Goal: Task Accomplishment & Management: Complete application form

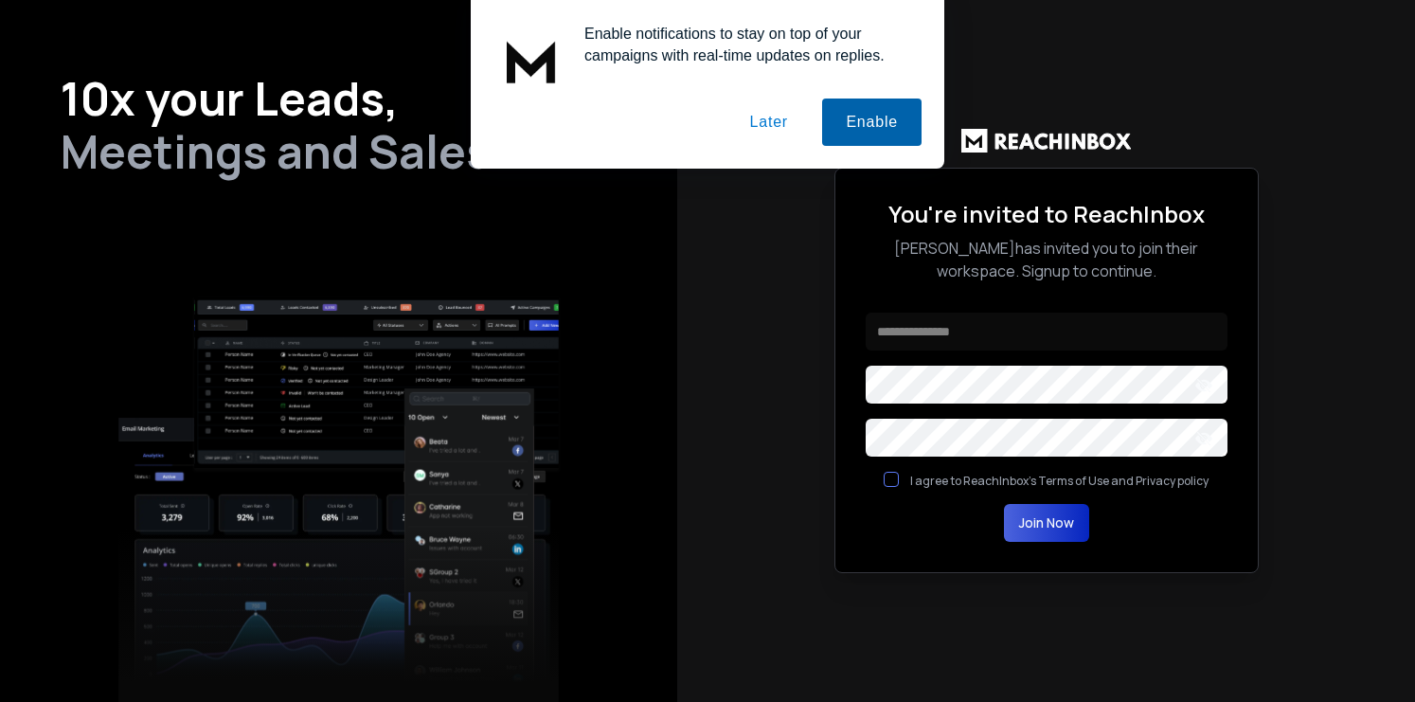
click at [863, 125] on button "Enable" at bounding box center [871, 122] width 99 height 47
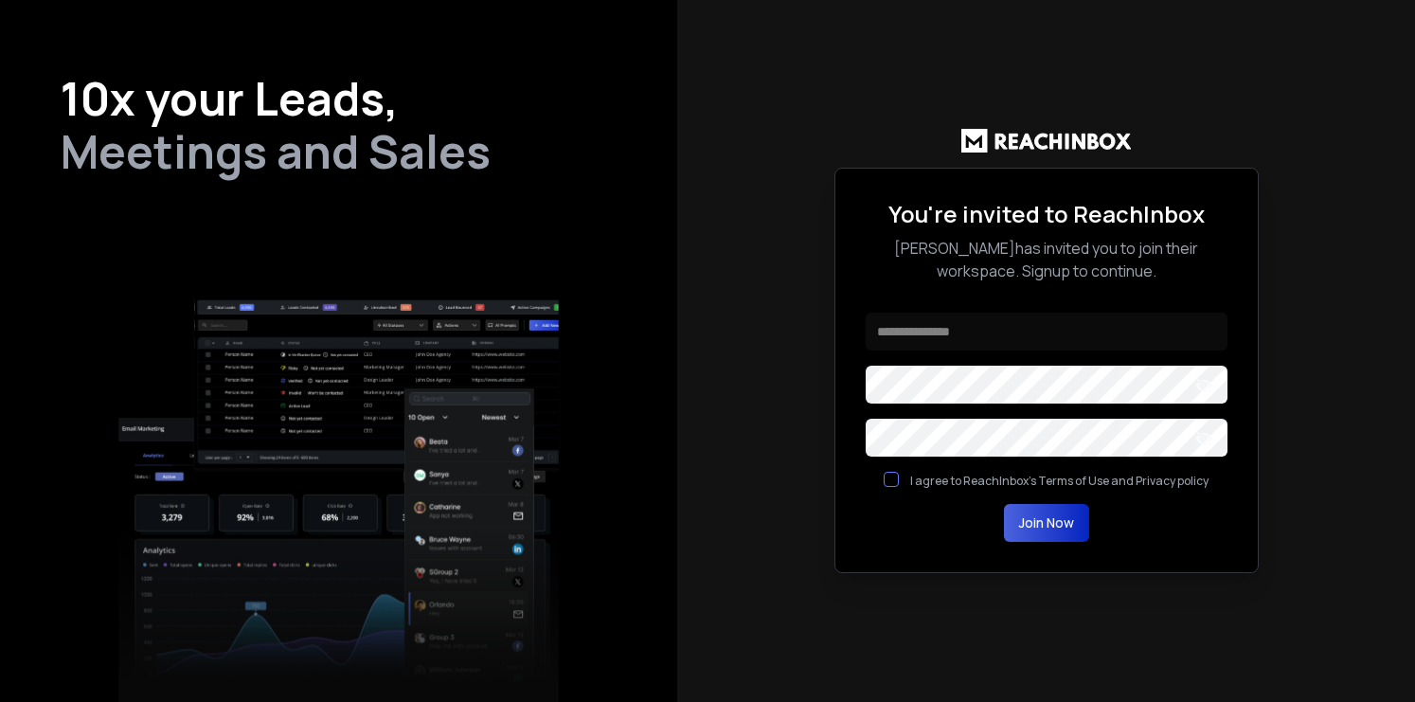
click at [1043, 533] on button "Join Now" at bounding box center [1046, 523] width 85 height 38
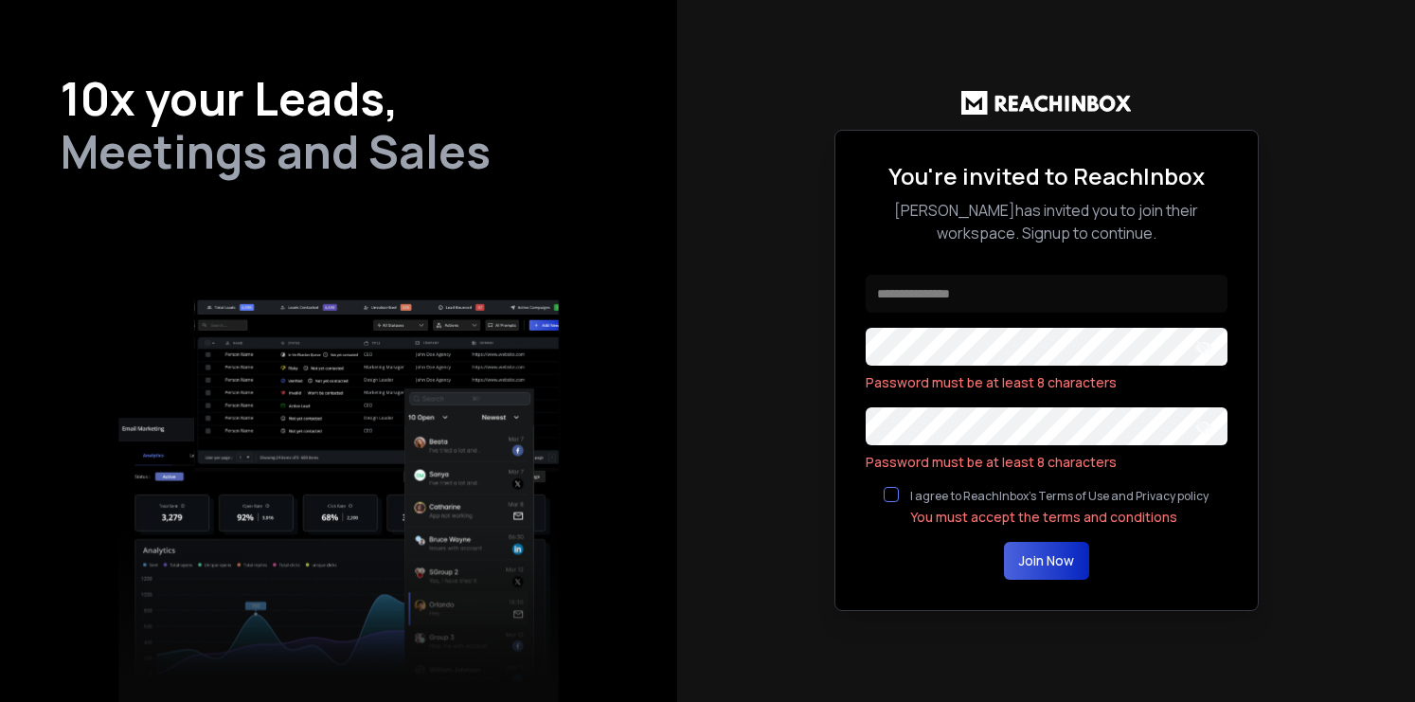
click at [621, 317] on div "**********" at bounding box center [707, 351] width 1415 height 702
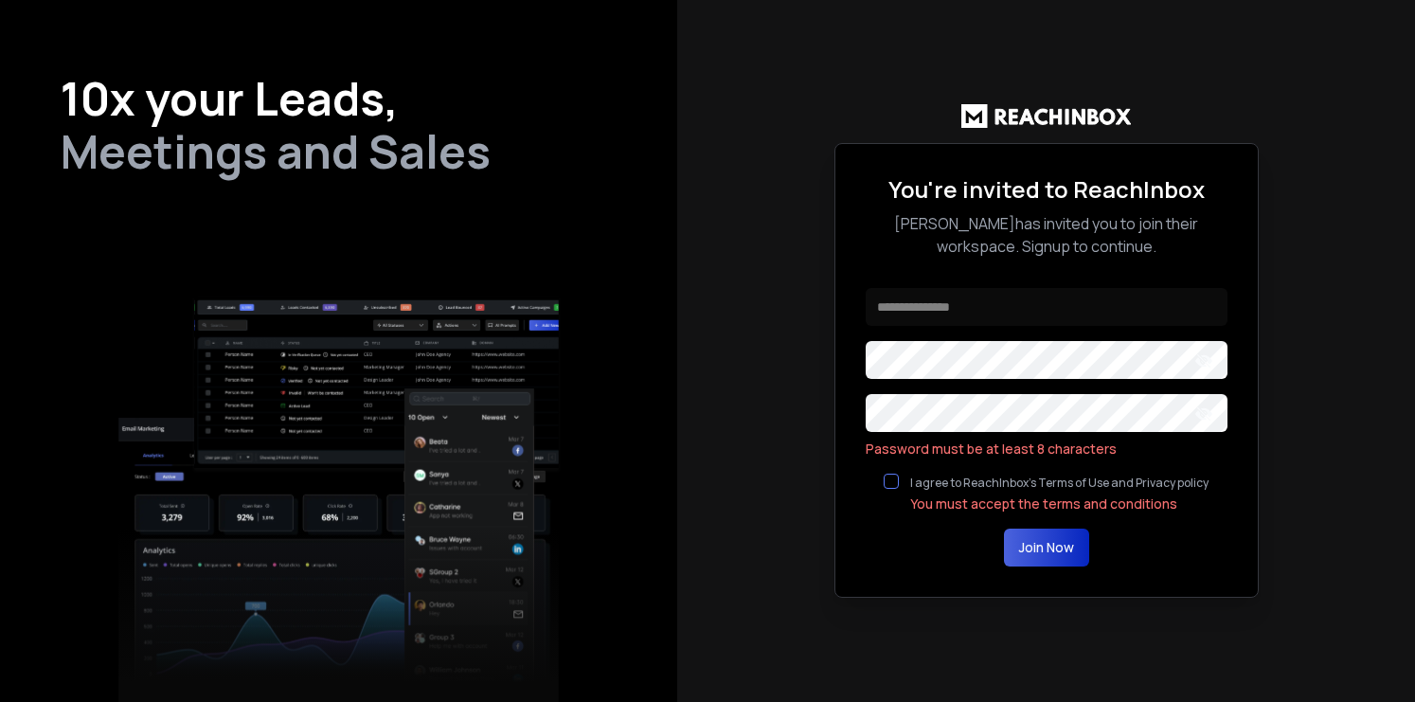
click at [1211, 367] on icon at bounding box center [1204, 360] width 17 height 17
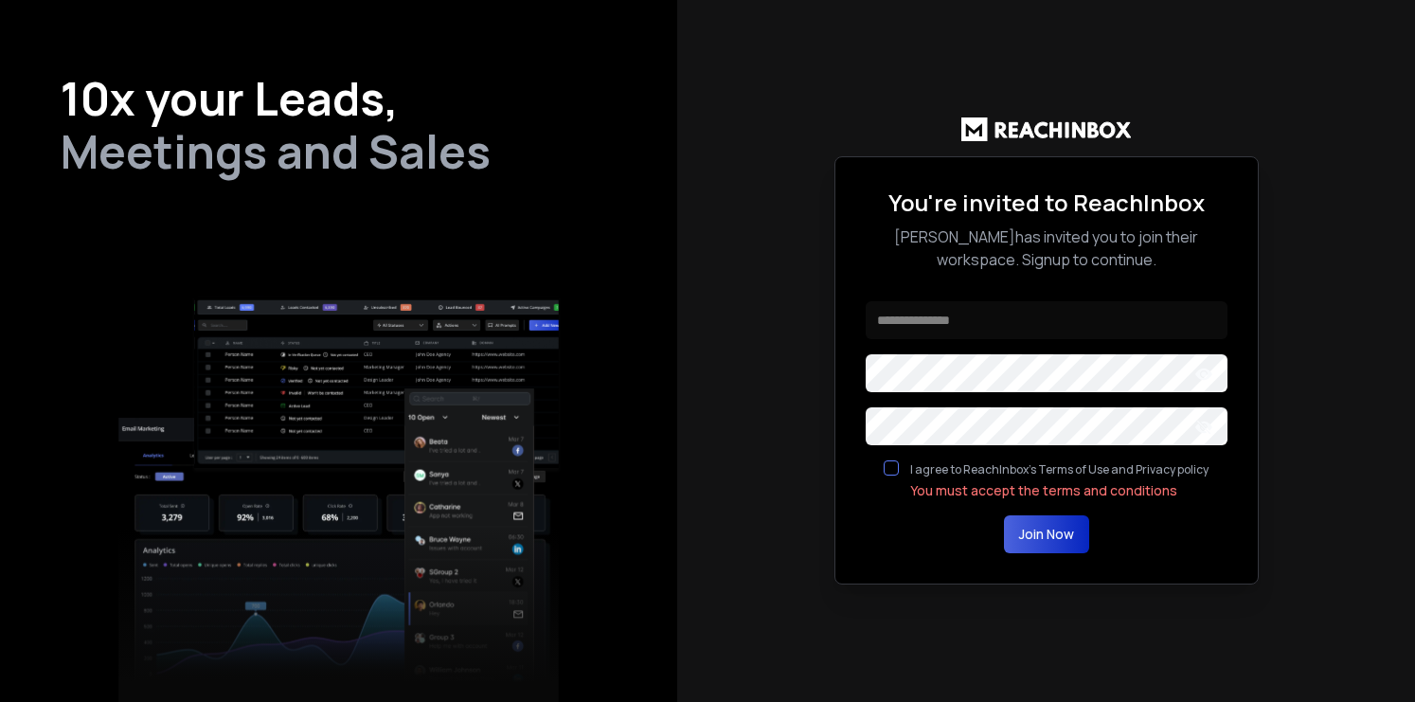
click at [891, 468] on button "I agree to ReachInbox's Terms of Use and Privacy policy" at bounding box center [891, 467] width 15 height 15
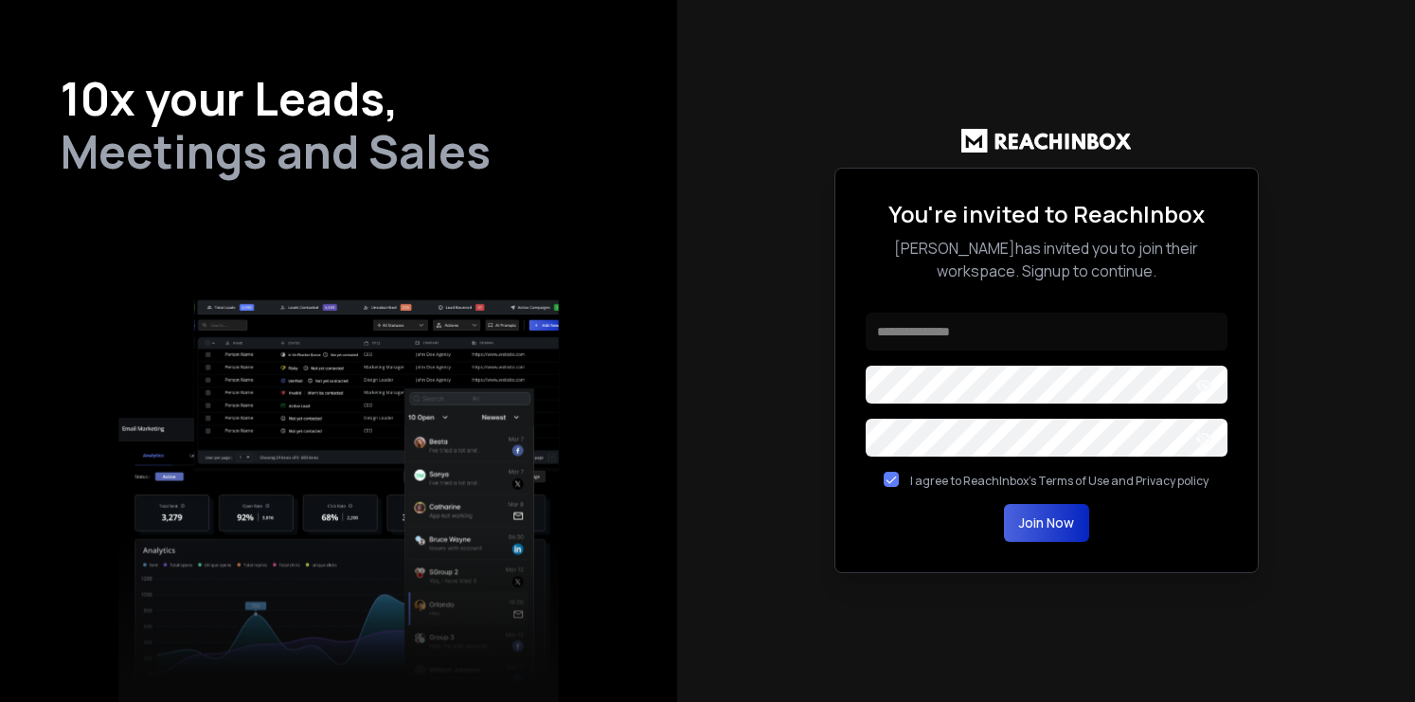
click at [1041, 520] on button "Join Now" at bounding box center [1046, 523] width 85 height 38
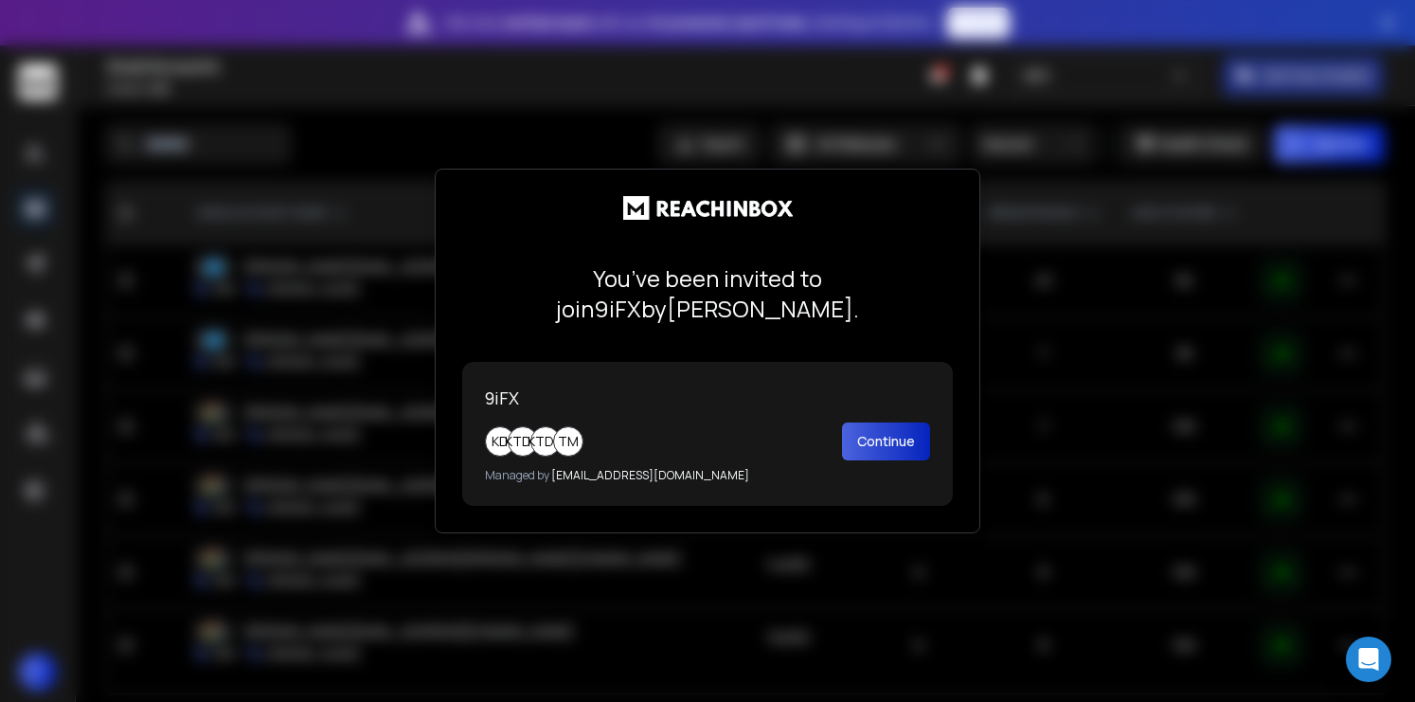
click at [870, 436] on button "Continue" at bounding box center [886, 442] width 88 height 38
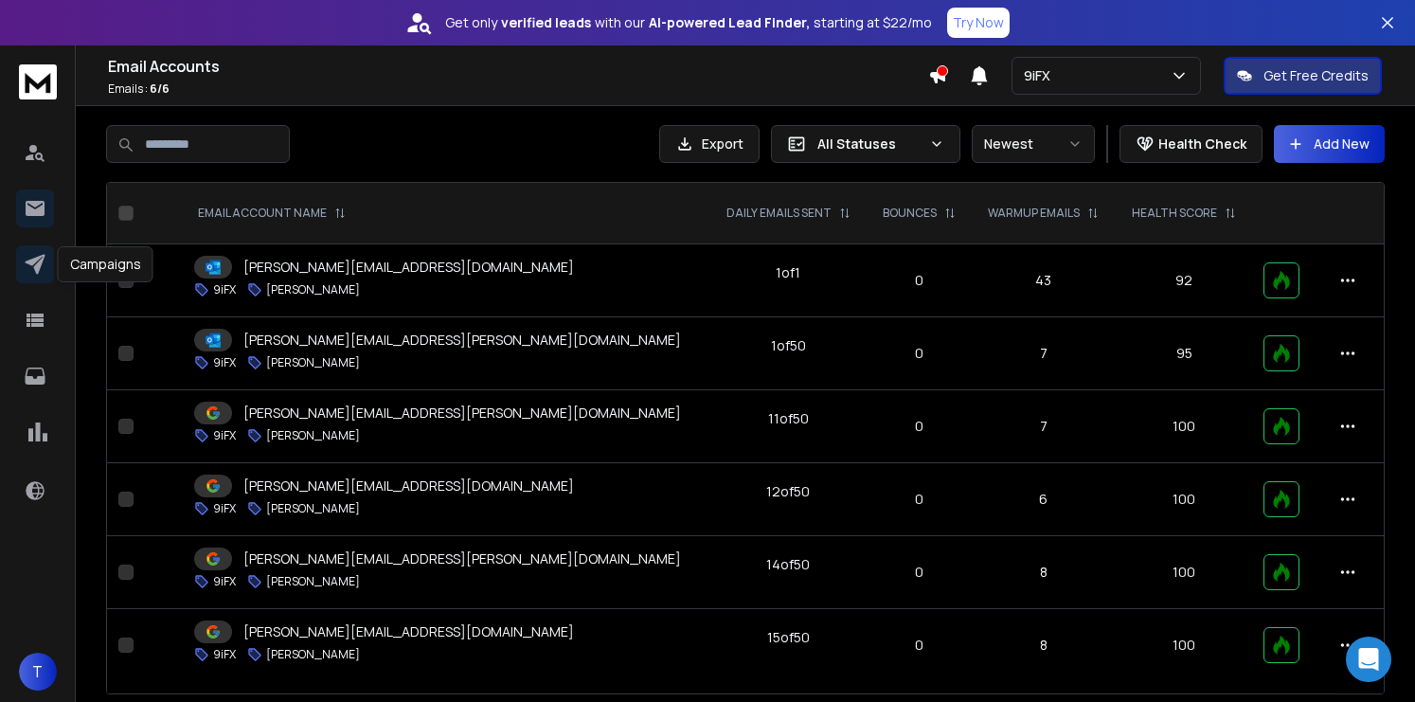
click at [34, 272] on icon at bounding box center [35, 264] width 23 height 23
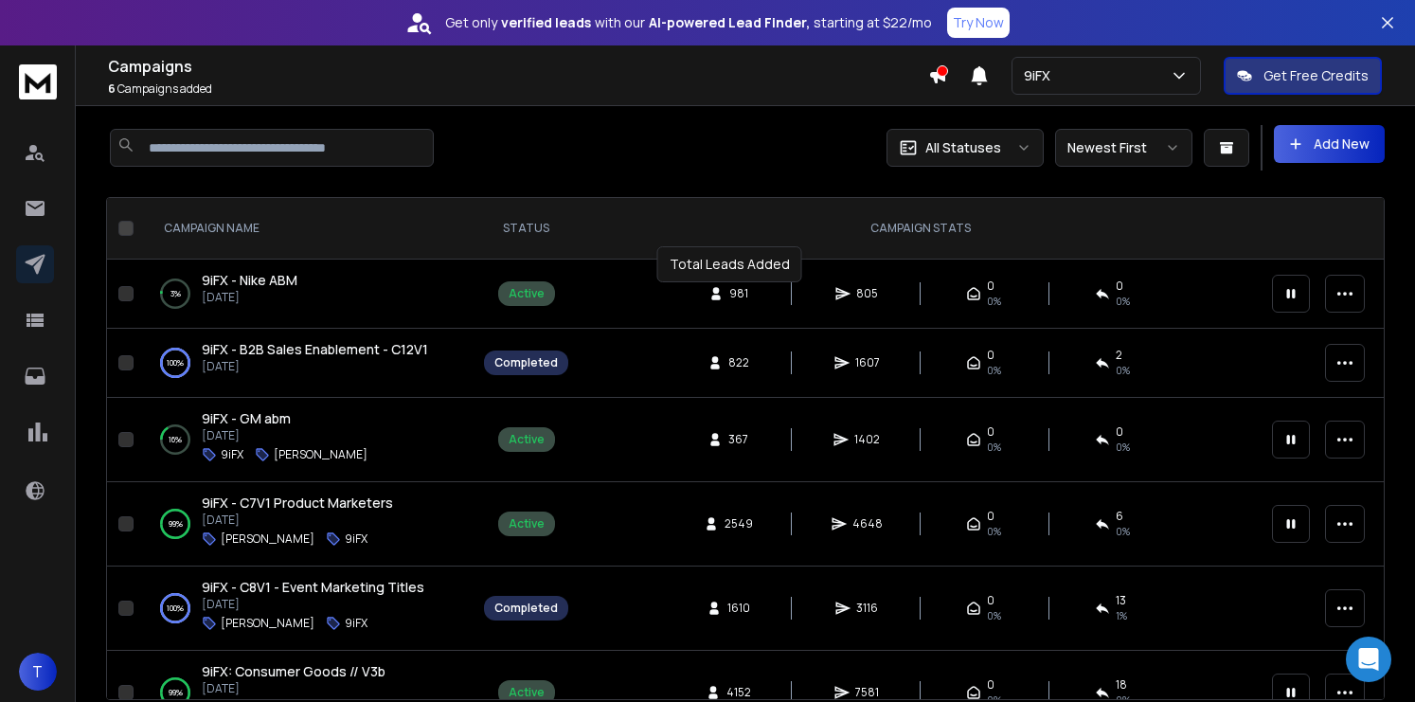
click at [729, 295] on span "981" at bounding box center [738, 293] width 19 height 15
click at [298, 347] on span "9iFX - B2B Sales Enablement - C12V1" at bounding box center [315, 349] width 226 height 18
click at [302, 352] on span "9iFX - B2B Sales Enablement - C12V1" at bounding box center [315, 349] width 226 height 18
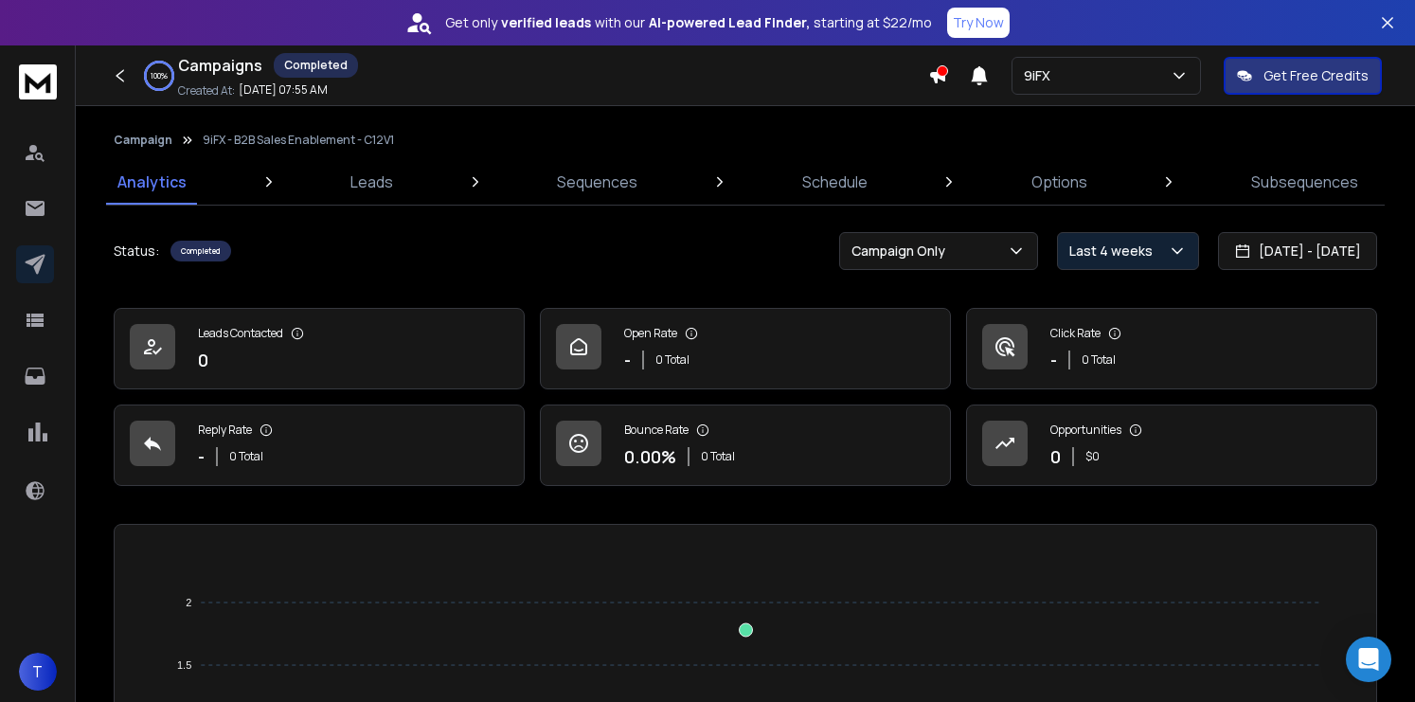
click at [1057, 261] on button "Last 4 weeks" at bounding box center [1128, 251] width 142 height 38
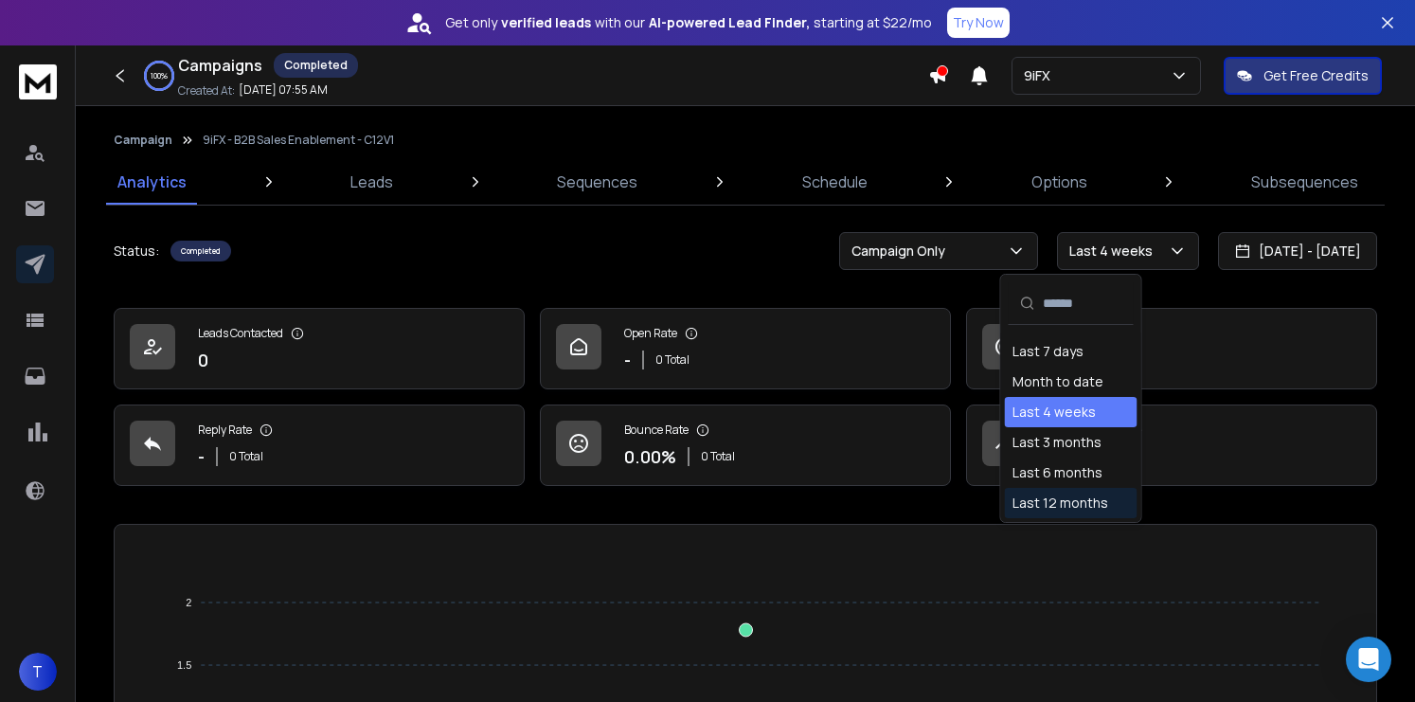
click at [1054, 502] on div "Last 12 months" at bounding box center [1061, 503] width 96 height 19
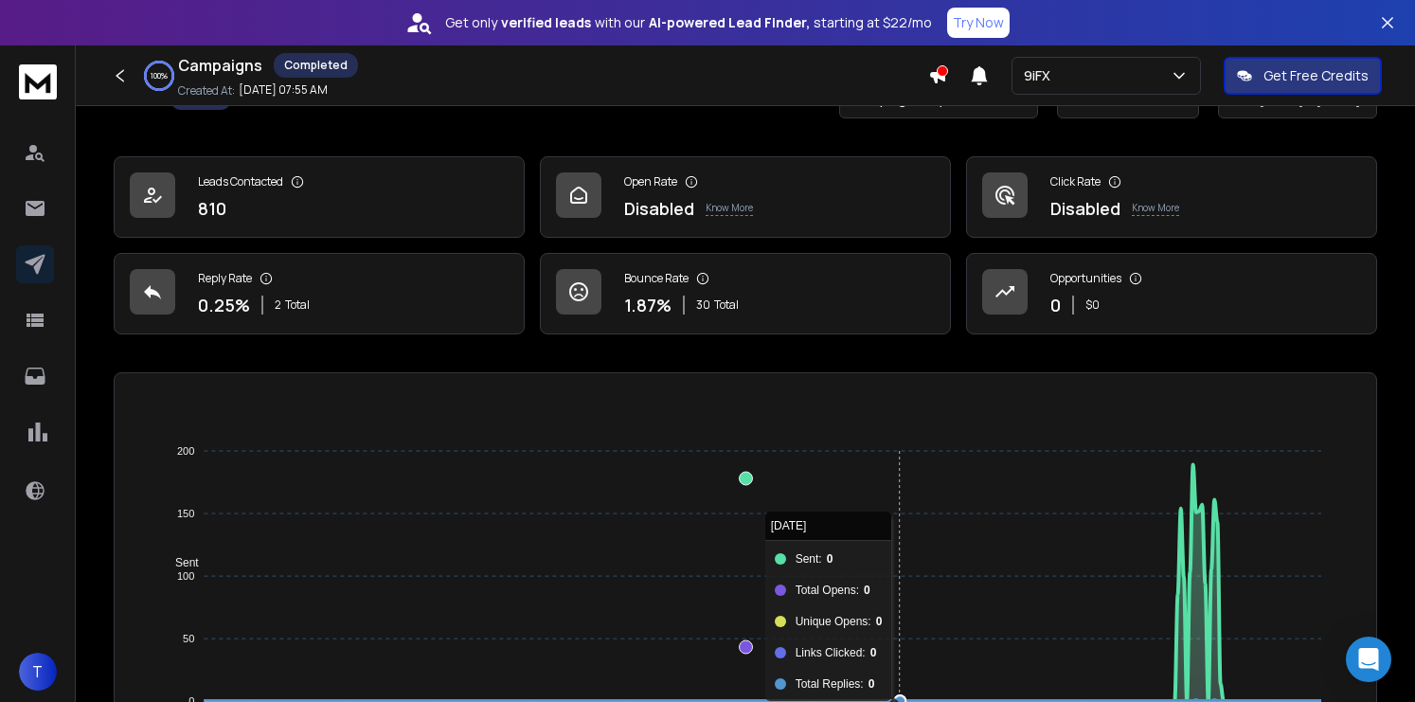
scroll to position [142, 0]
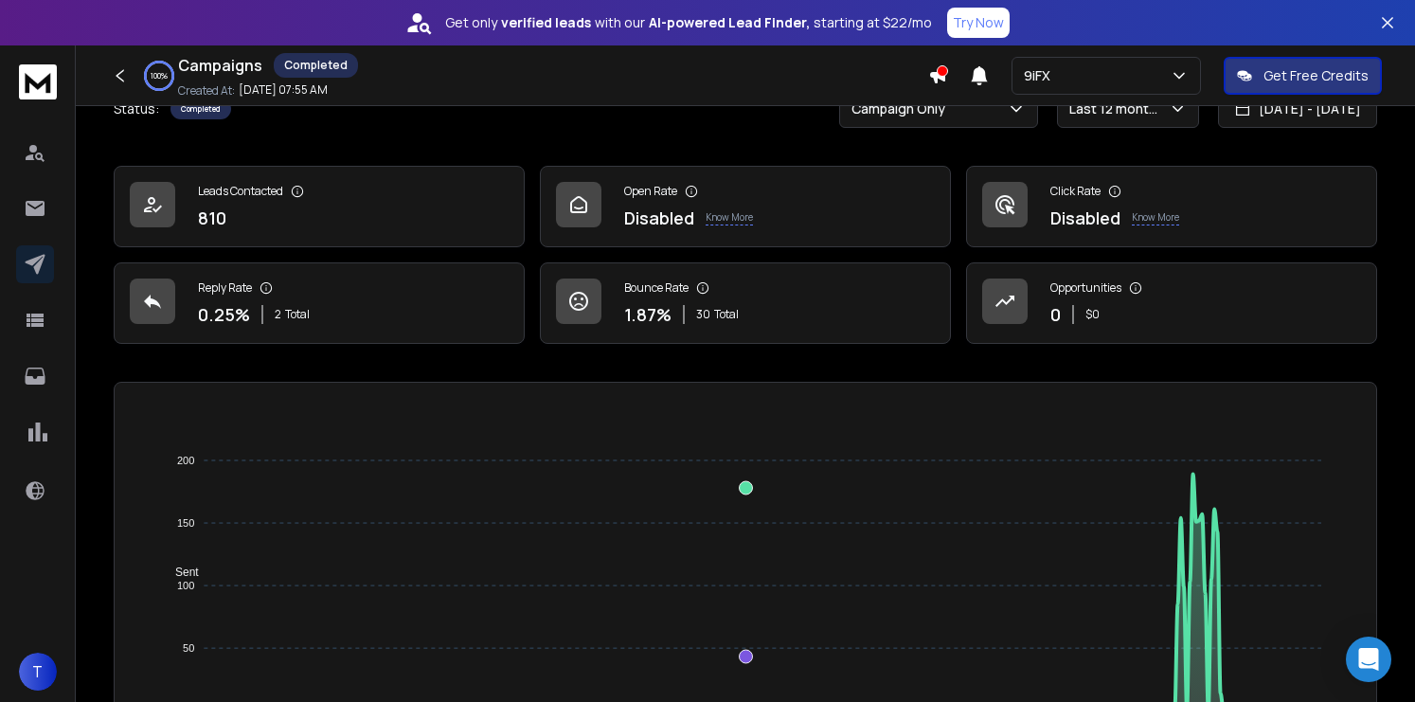
click at [283, 305] on div "0.25 % 2 Total" at bounding box center [254, 314] width 112 height 27
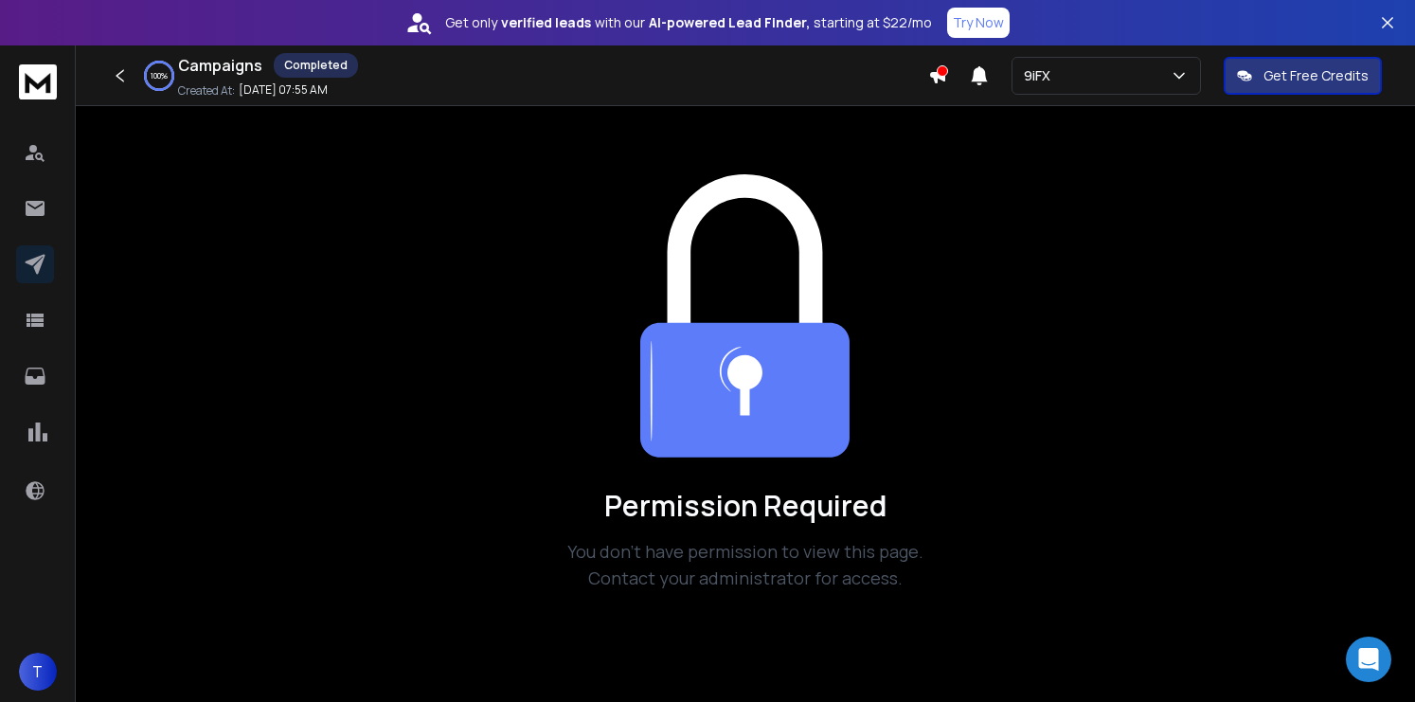
scroll to position [118, 0]
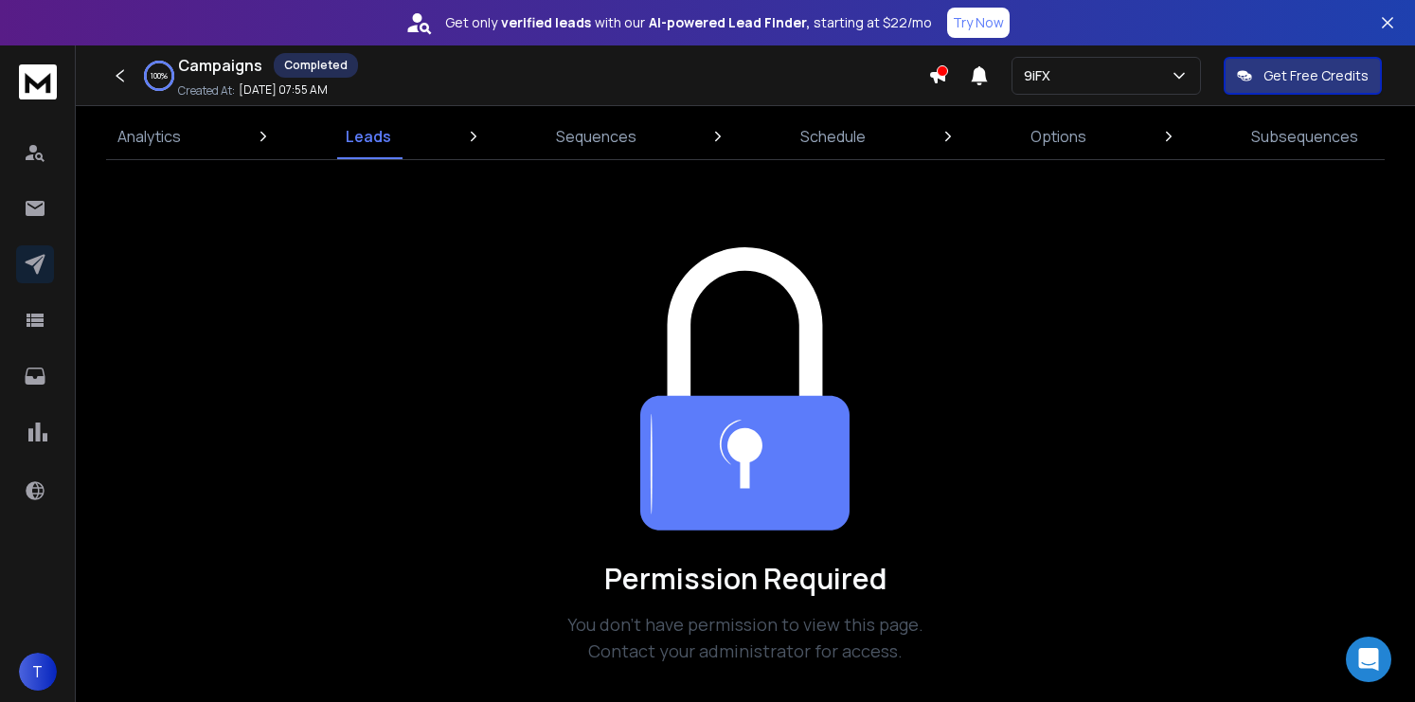
scroll to position [28, 0]
